Goal: Information Seeking & Learning: Learn about a topic

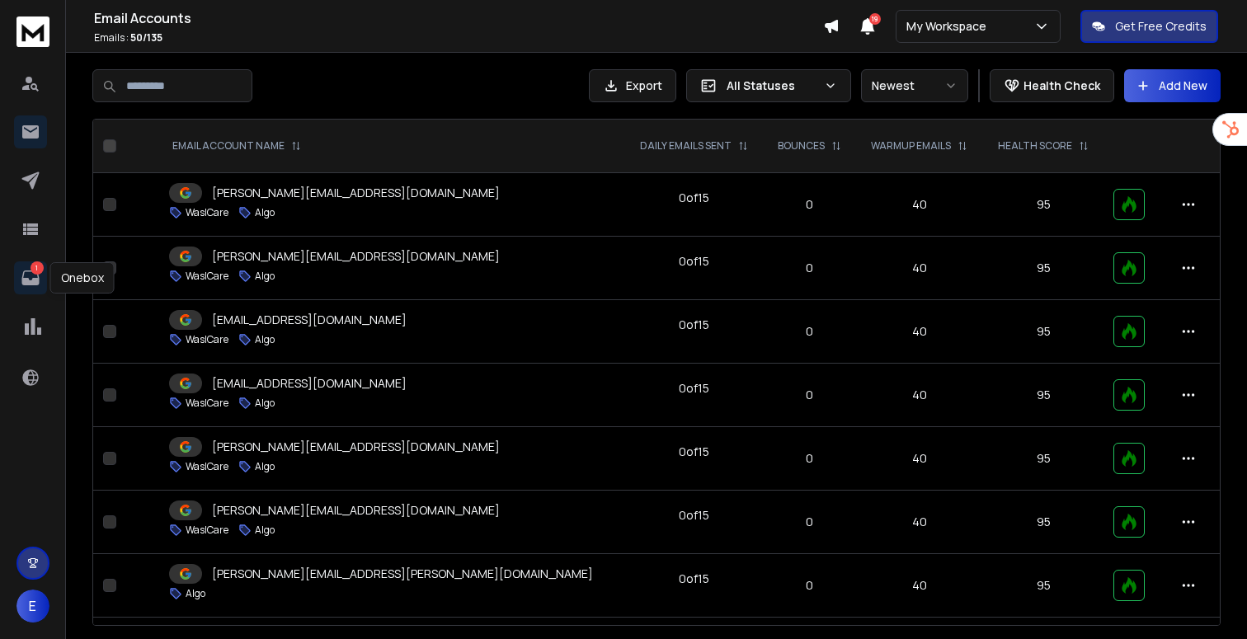
click at [23, 287] on icon at bounding box center [31, 278] width 20 height 20
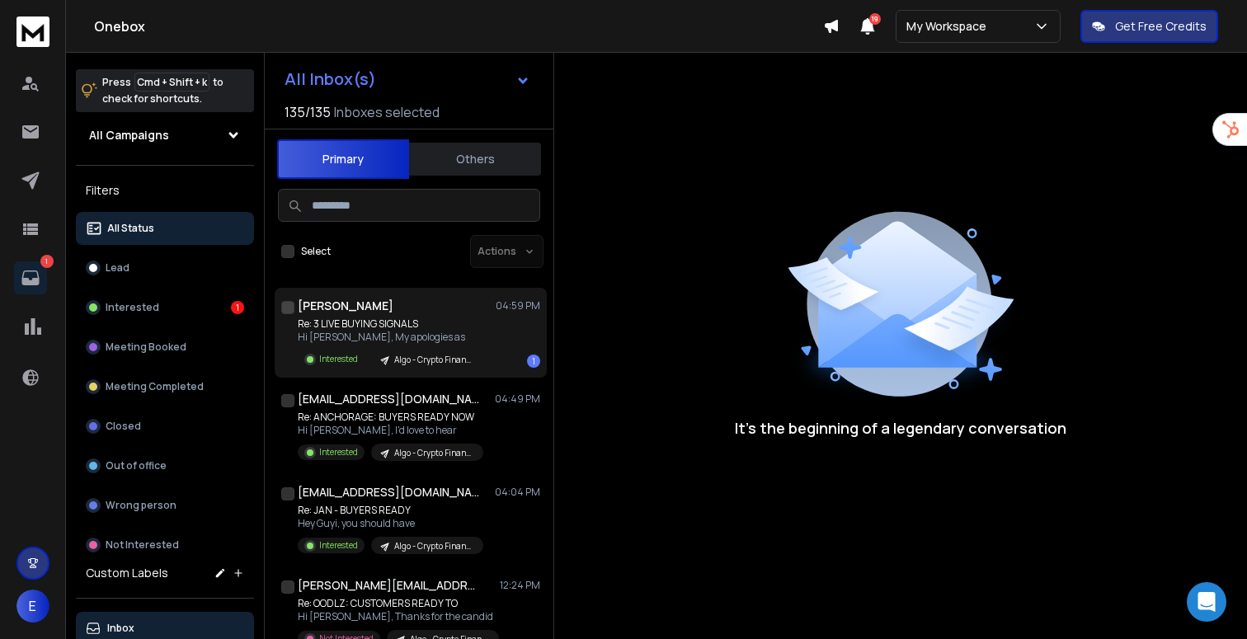
click at [481, 323] on p "Re: 3 LIVE BUYING SIGNALS" at bounding box center [391, 324] width 186 height 13
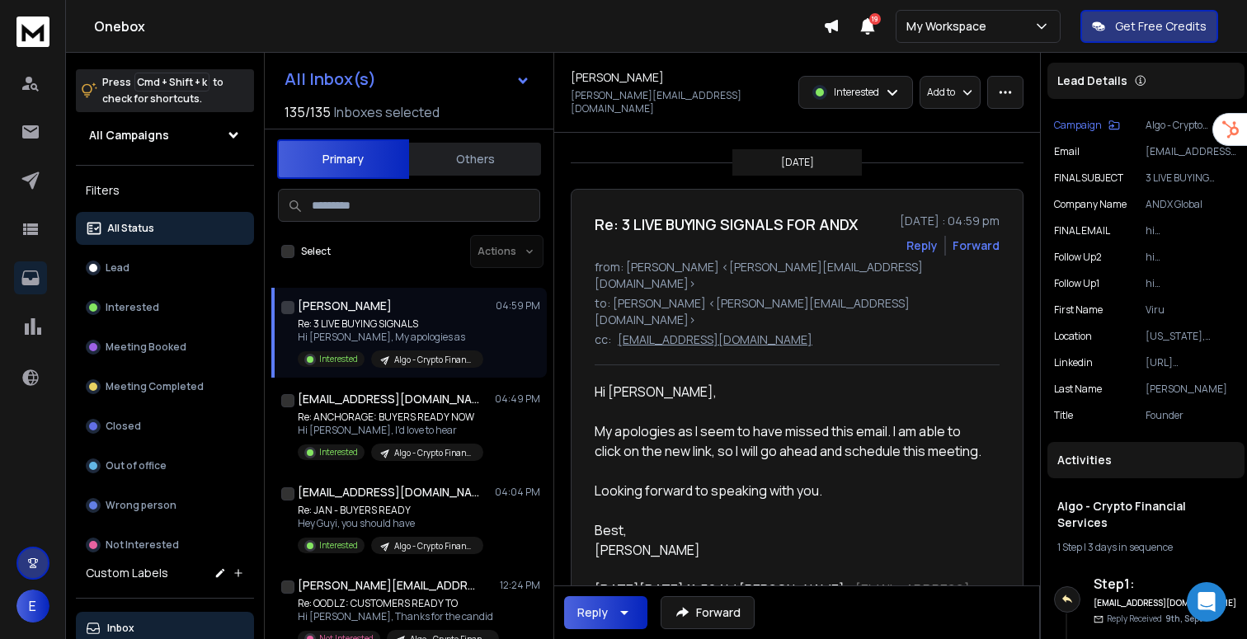
click at [735, 422] on div "My apologies as I seem to have missed this email. I am able to click on the new…" at bounding box center [791, 442] width 392 height 40
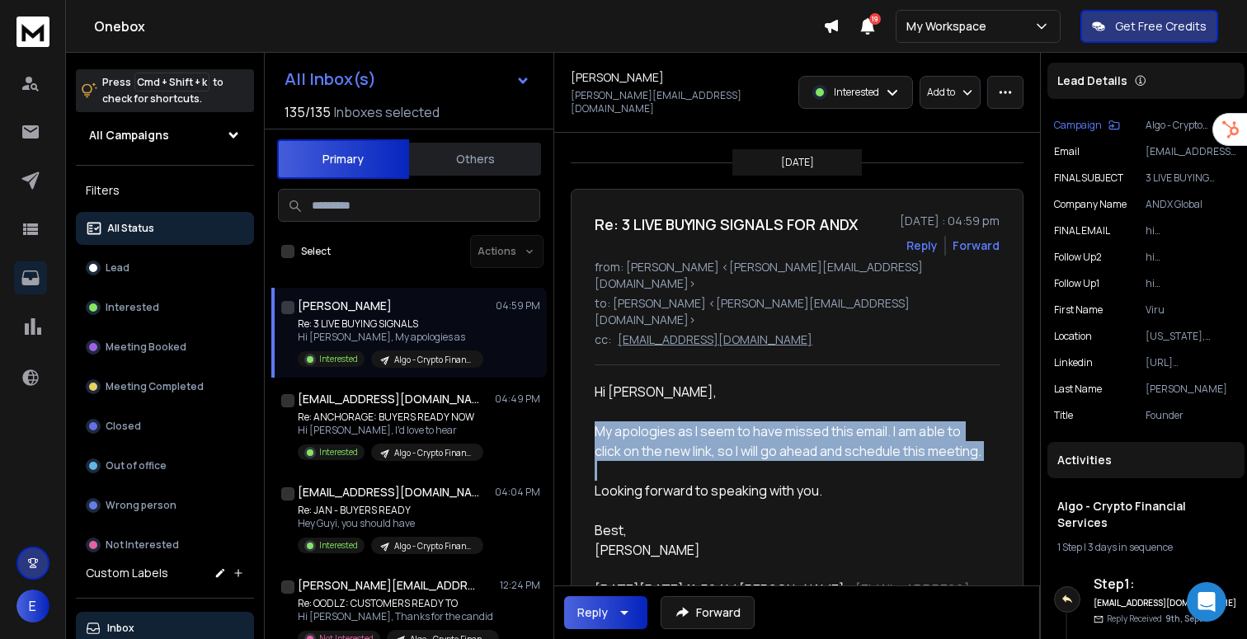
click at [735, 422] on div "My apologies as I seem to have missed this email. I am able to click on the new…" at bounding box center [791, 442] width 392 height 40
click at [754, 422] on div "My apologies as I seem to have missed this email. I am able to click on the new…" at bounding box center [791, 442] width 392 height 40
